Goal: Task Accomplishment & Management: Use online tool/utility

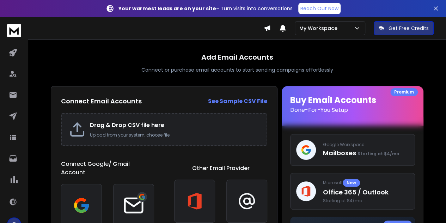
scroll to position [96, 0]
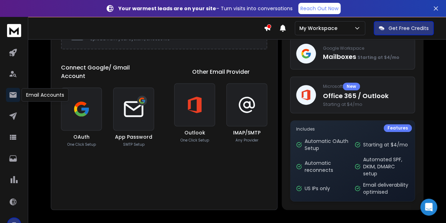
click at [11, 98] on icon at bounding box center [13, 95] width 8 height 8
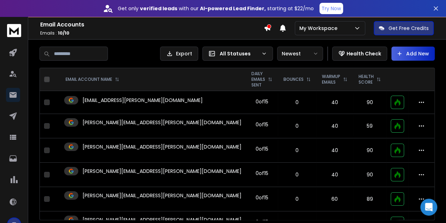
click at [113, 100] on p "[EMAIL_ADDRESS][PERSON_NAME][DOMAIN_NAME]" at bounding box center [142, 100] width 120 height 7
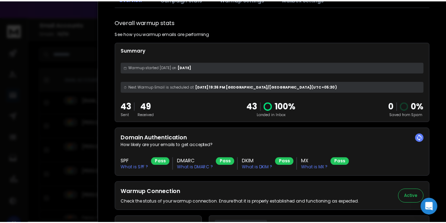
scroll to position [62, 0]
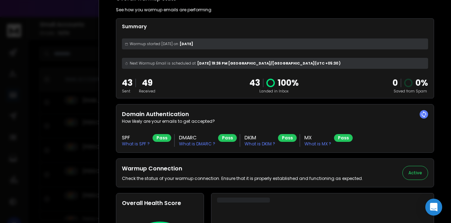
click at [86, 33] on div at bounding box center [225, 111] width 451 height 223
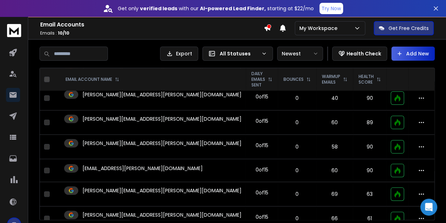
scroll to position [0, 0]
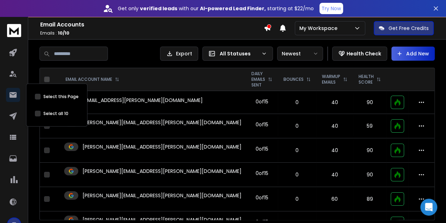
click at [47, 78] on button "Select this Page" at bounding box center [47, 79] width 6 height 6
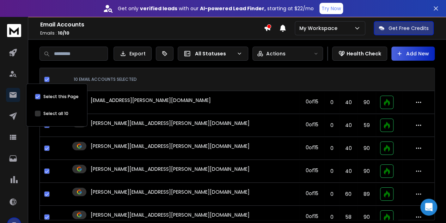
click at [47, 78] on button "Select this Page" at bounding box center [47, 79] width 6 height 6
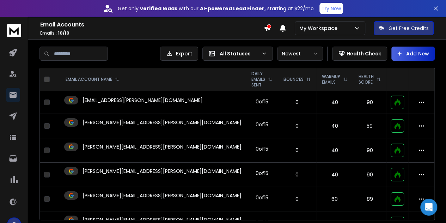
type button "on"
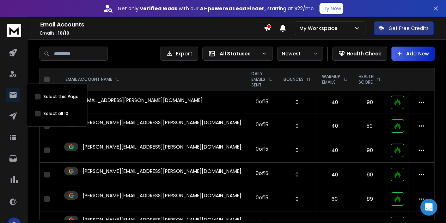
click at [135, 99] on p "[EMAIL_ADDRESS][PERSON_NAME][DOMAIN_NAME]" at bounding box center [142, 100] width 120 height 7
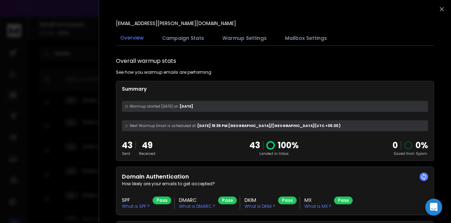
click at [82, 20] on div at bounding box center [225, 111] width 451 height 223
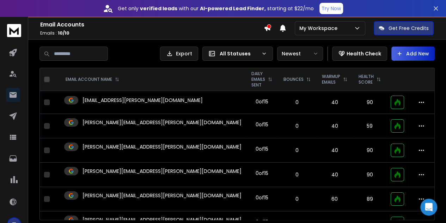
click at [120, 121] on p "[PERSON_NAME][EMAIL_ADDRESS][PERSON_NAME][DOMAIN_NAME]" at bounding box center [161, 122] width 159 height 7
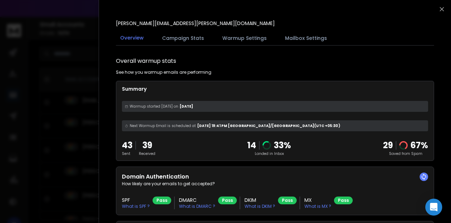
click at [91, 104] on div at bounding box center [225, 111] width 451 height 223
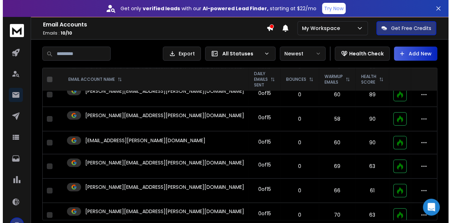
scroll to position [104, 0]
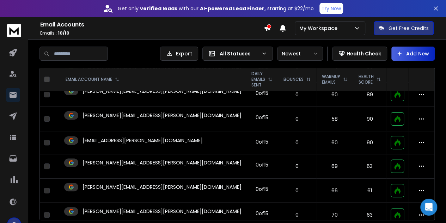
click at [133, 159] on p "[PERSON_NAME][EMAIL_ADDRESS][PERSON_NAME][DOMAIN_NAME]" at bounding box center [161, 162] width 159 height 7
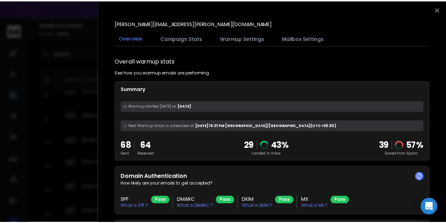
scroll to position [73, 0]
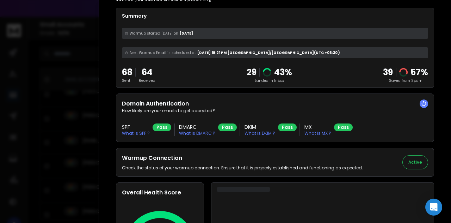
click at [81, 104] on div at bounding box center [225, 111] width 451 height 223
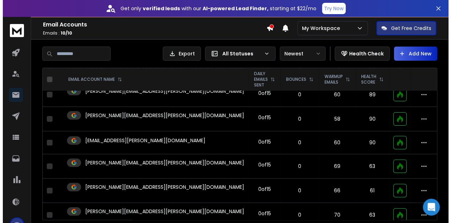
scroll to position [0, 0]
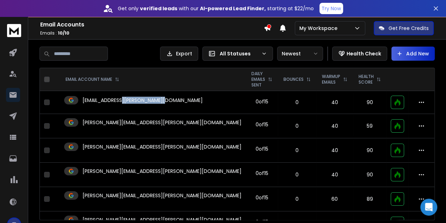
drag, startPoint x: 162, startPoint y: 99, endPoint x: 130, endPoint y: 102, distance: 32.9
click at [130, 102] on div "[EMAIL_ADDRESS][PERSON_NAME][DOMAIN_NAME]" at bounding box center [152, 100] width 177 height 8
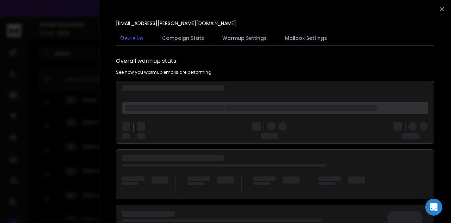
copy p "[DOMAIN_NAME]"
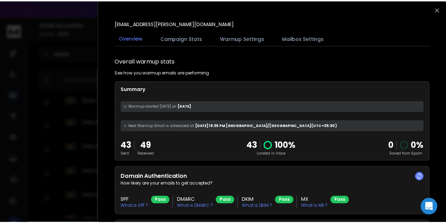
scroll to position [77, 0]
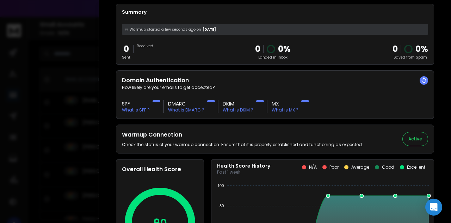
click at [90, 100] on div at bounding box center [225, 111] width 451 height 223
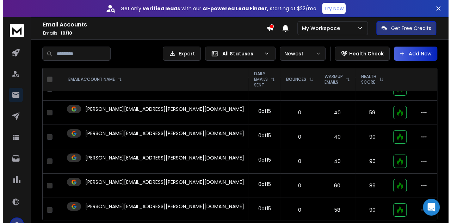
scroll to position [0, 0]
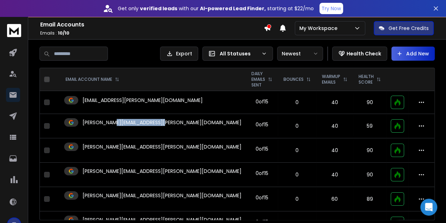
drag, startPoint x: 166, startPoint y: 123, endPoint x: 123, endPoint y: 122, distance: 43.3
click at [123, 122] on div "[PERSON_NAME][EMAIL_ADDRESS][PERSON_NAME][DOMAIN_NAME]" at bounding box center [152, 123] width 177 height 11
copy p "[DOMAIN_NAME]"
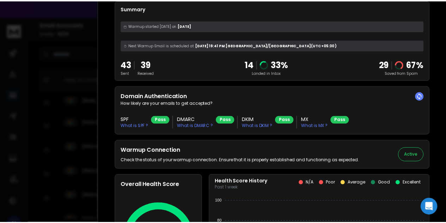
scroll to position [82, 0]
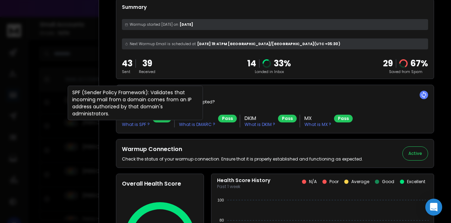
click at [109, 92] on div "SPF (Sender Policy Framework): Validates that incoming mail from a domain comes…" at bounding box center [135, 103] width 135 height 35
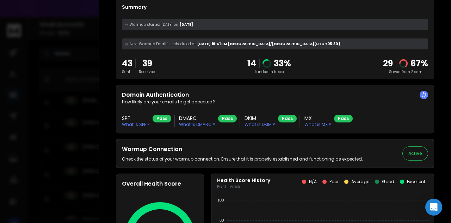
click at [105, 68] on div "Multi Select Table Sheet [PERSON_NAME][EMAIL_ADDRESS][PERSON_NAME][DOMAIN_NAME]…" at bounding box center [275, 111] width 352 height 223
click at [68, 72] on div at bounding box center [225, 111] width 451 height 223
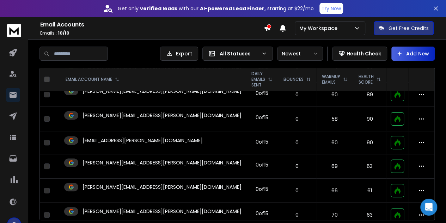
scroll to position [0, 0]
